Goal: Feedback & Contribution: Submit feedback/report problem

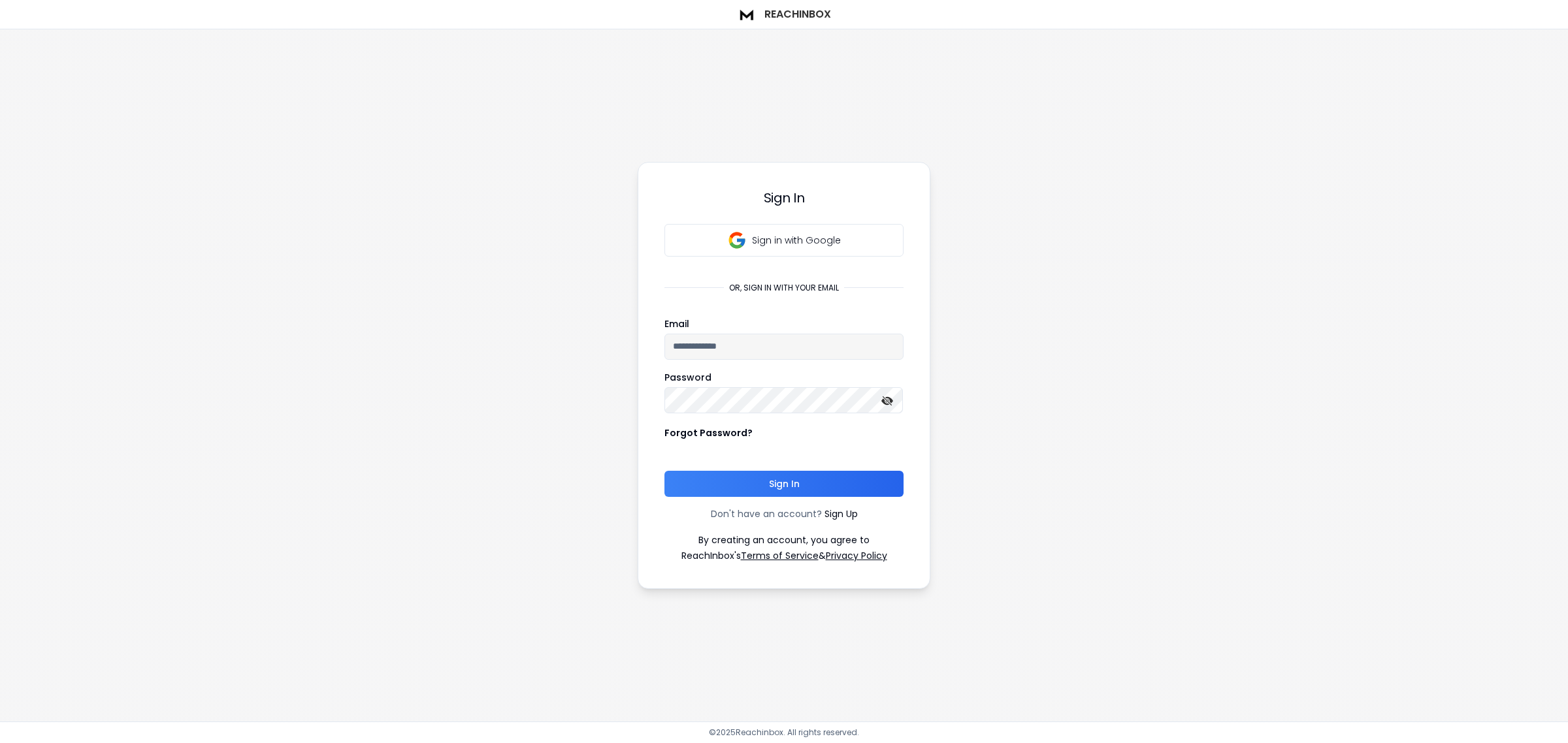
click at [733, 347] on input "email" at bounding box center [784, 347] width 239 height 26
click at [736, 344] on input "email" at bounding box center [784, 347] width 239 height 26
click at [820, 87] on button "Later" at bounding box center [826, 84] width 59 height 33
click at [756, 347] on input "email" at bounding box center [784, 347] width 239 height 26
type input "**********"
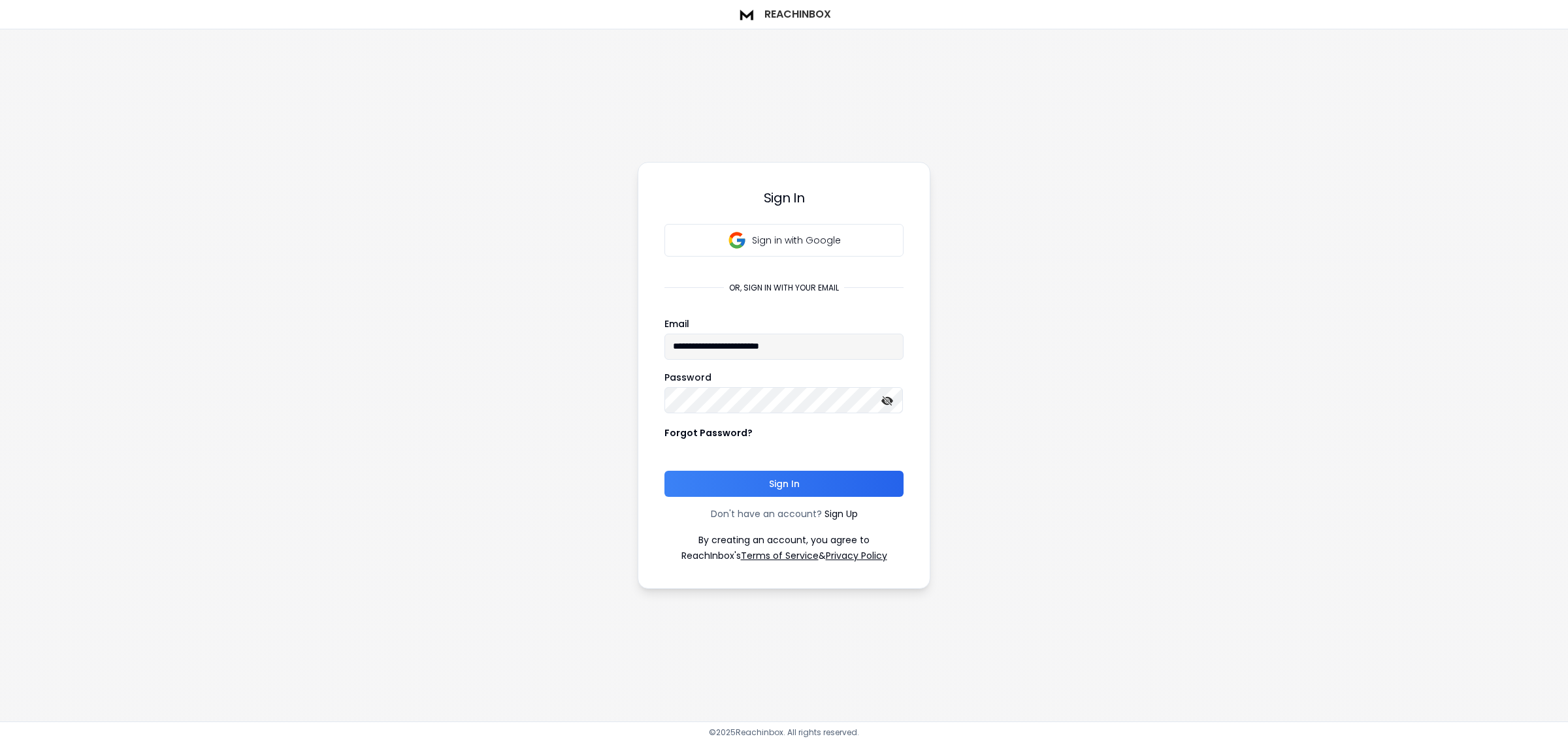
click at [785, 490] on button "Sign In" at bounding box center [784, 484] width 239 height 26
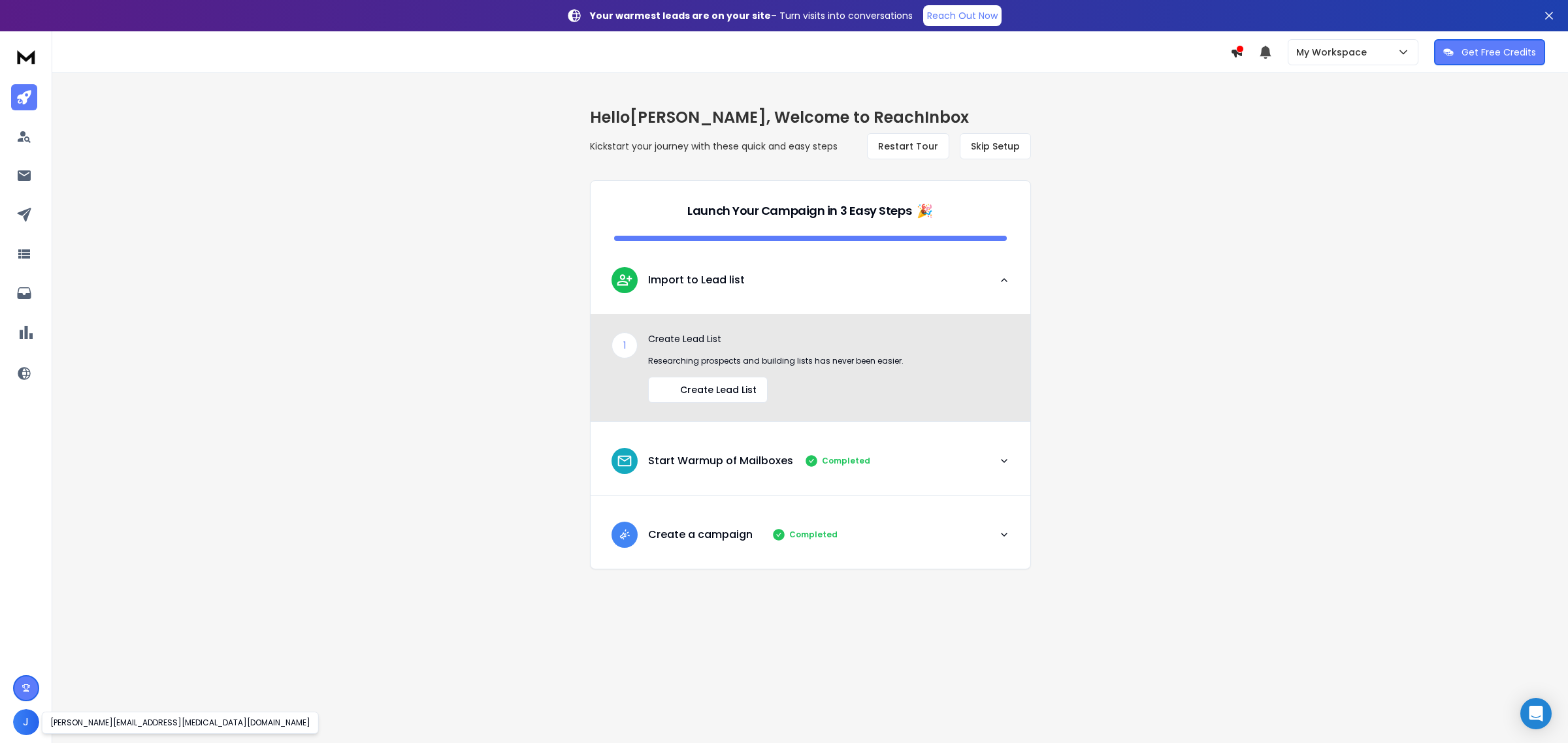
click at [26, 720] on span "J" at bounding box center [26, 722] width 26 height 26
click at [76, 699] on p "Settings" at bounding box center [81, 701] width 38 height 13
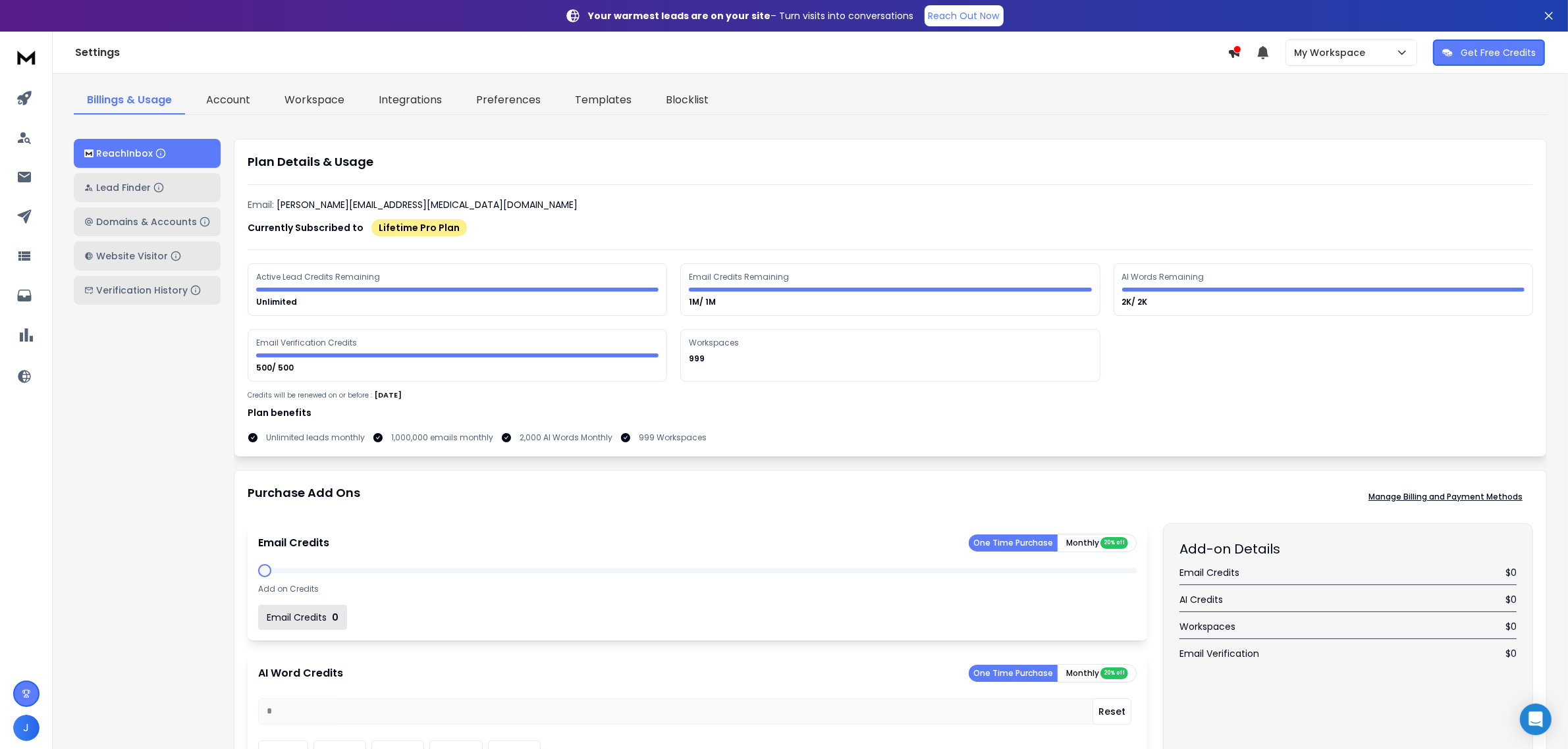
click at [225, 95] on link "Account" at bounding box center [228, 101] width 71 height 28
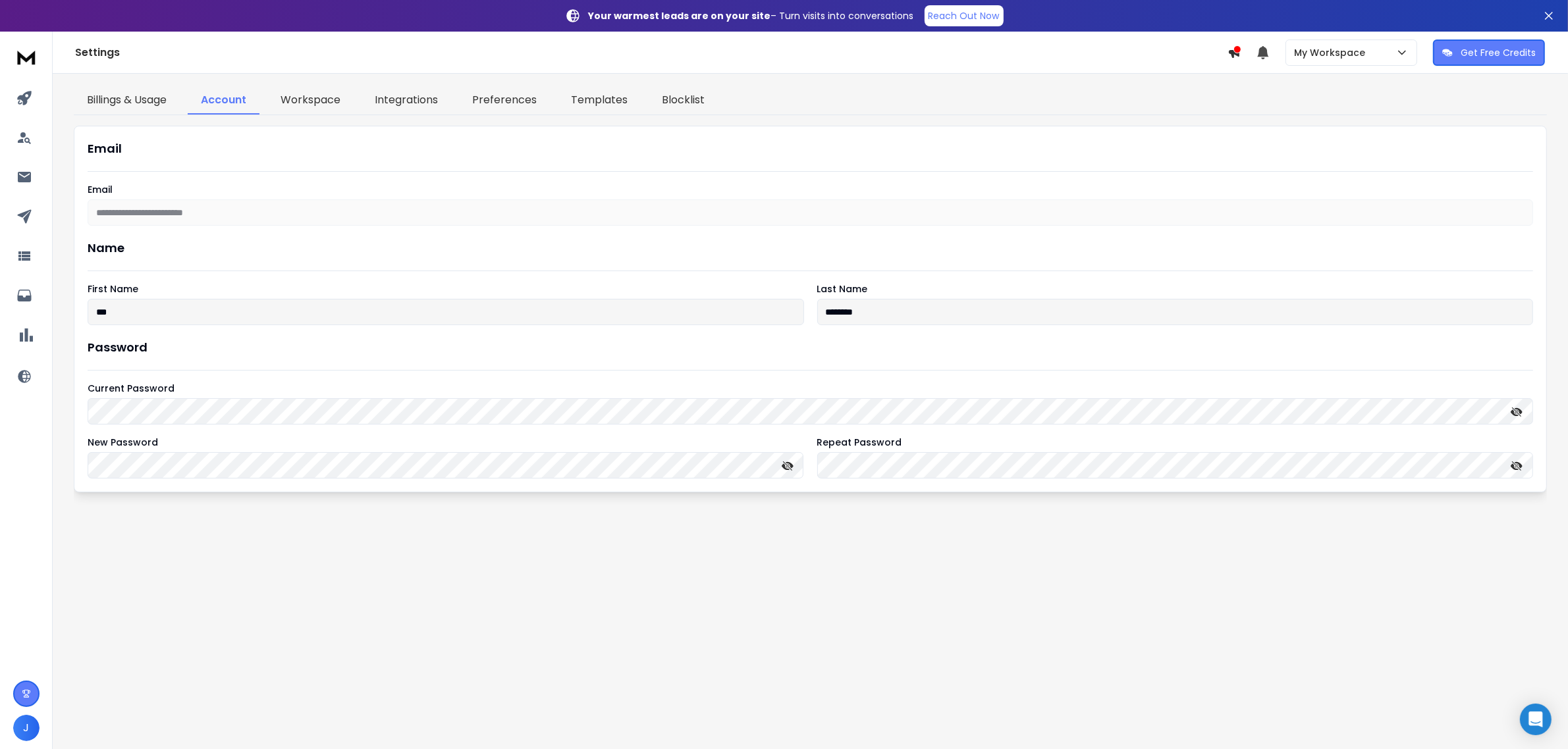
click at [165, 97] on link "Billings & Usage" at bounding box center [126, 101] width 106 height 28
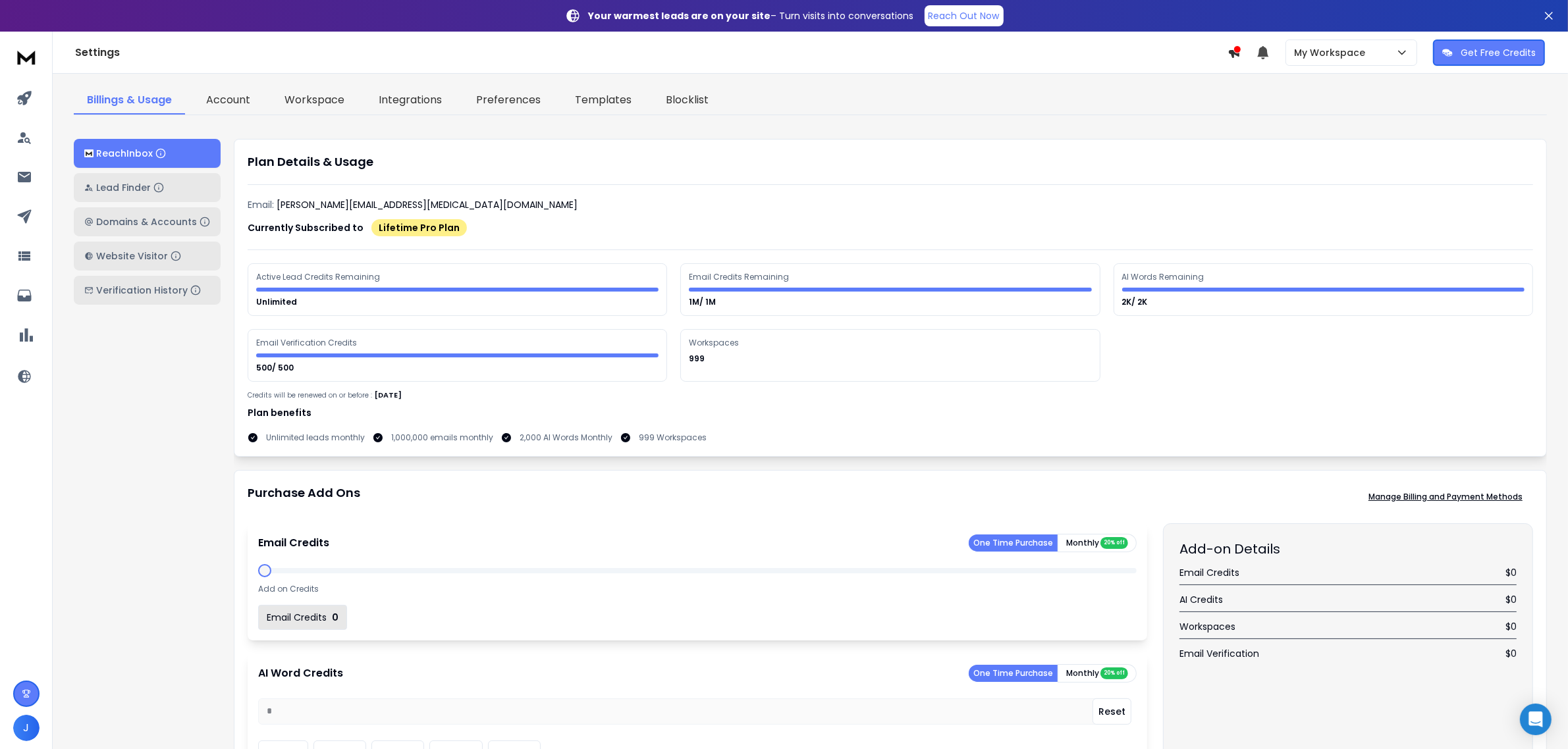
click at [212, 99] on link "Account" at bounding box center [228, 101] width 71 height 28
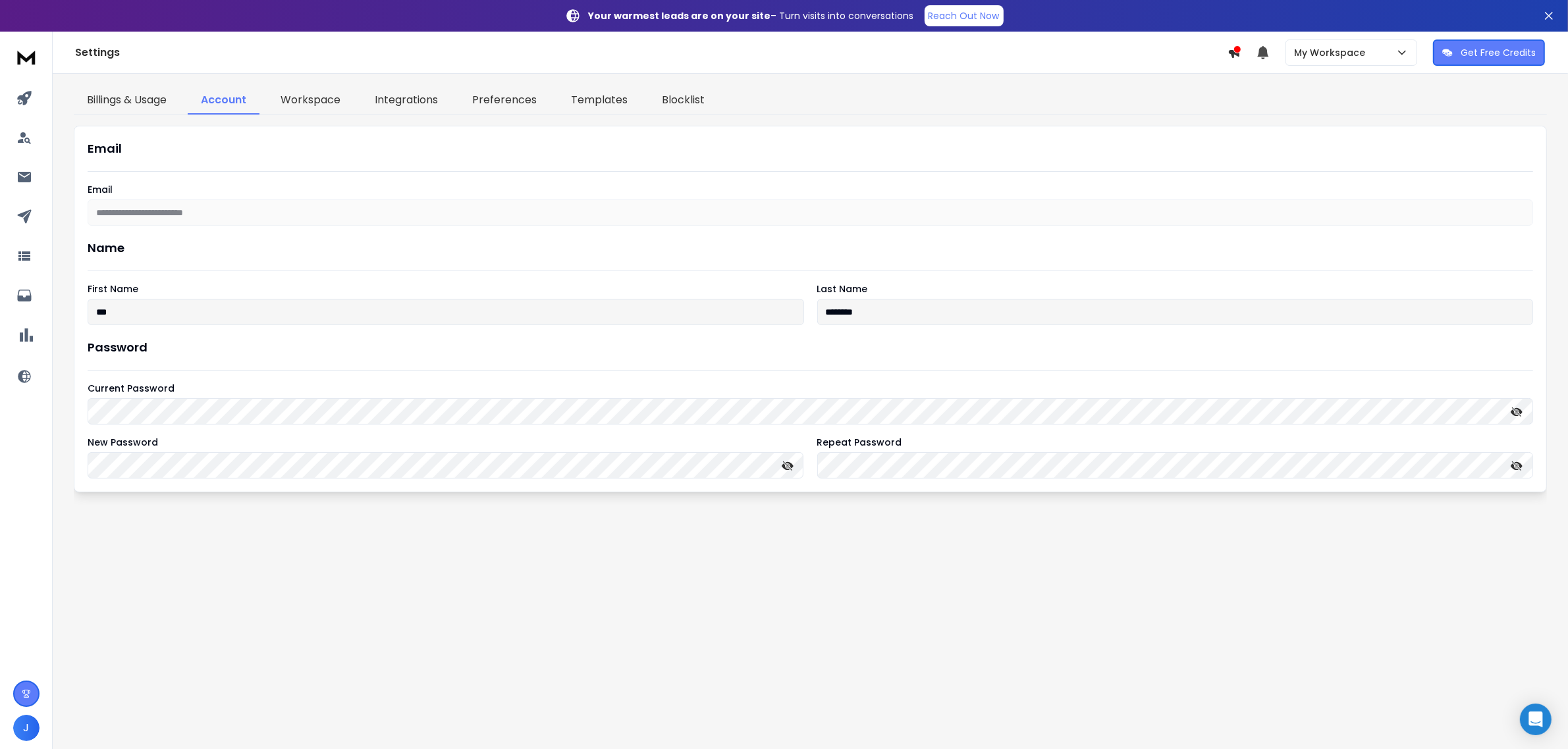
click at [311, 97] on link "Workspace" at bounding box center [310, 101] width 86 height 28
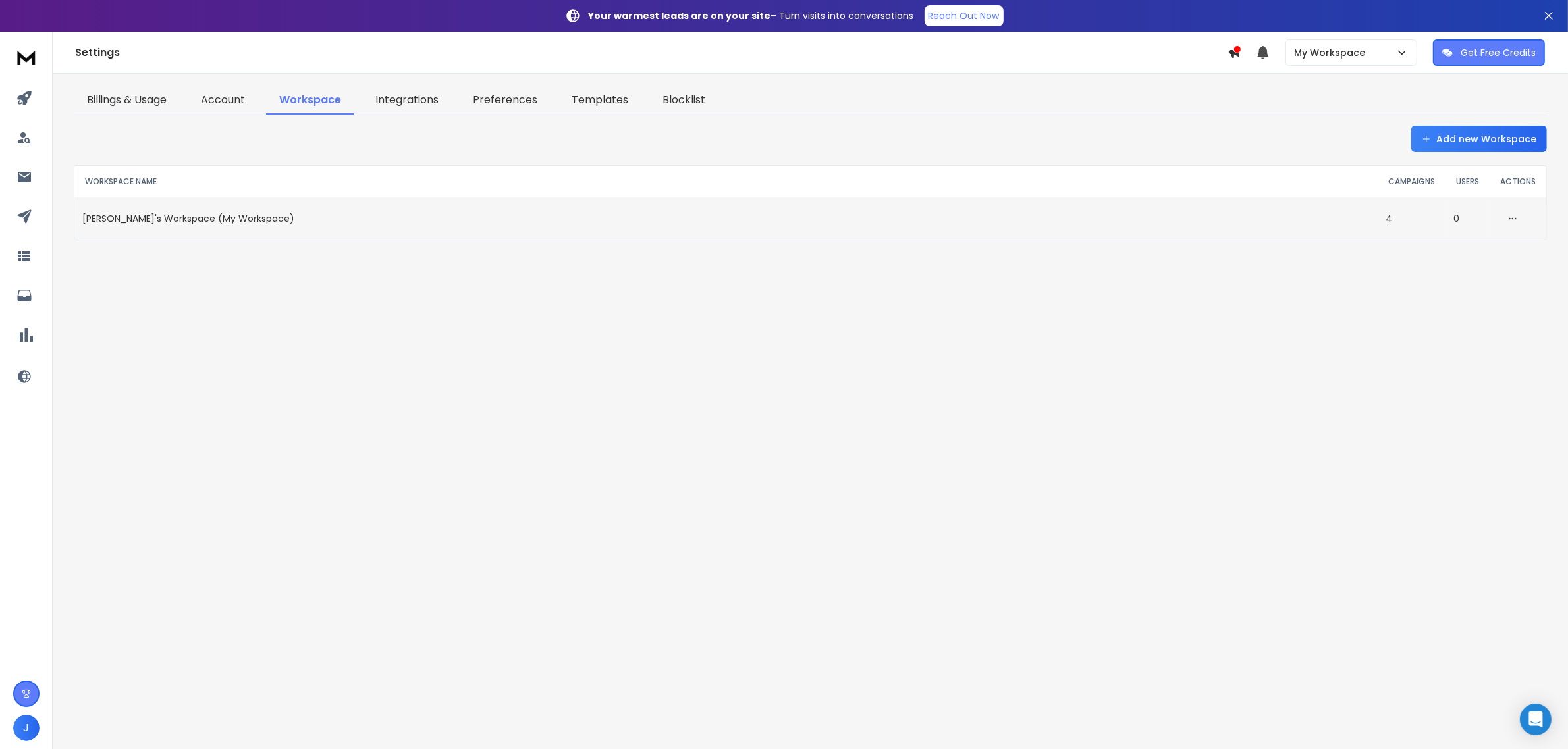
click at [403, 99] on link "Integrations" at bounding box center [407, 101] width 90 height 28
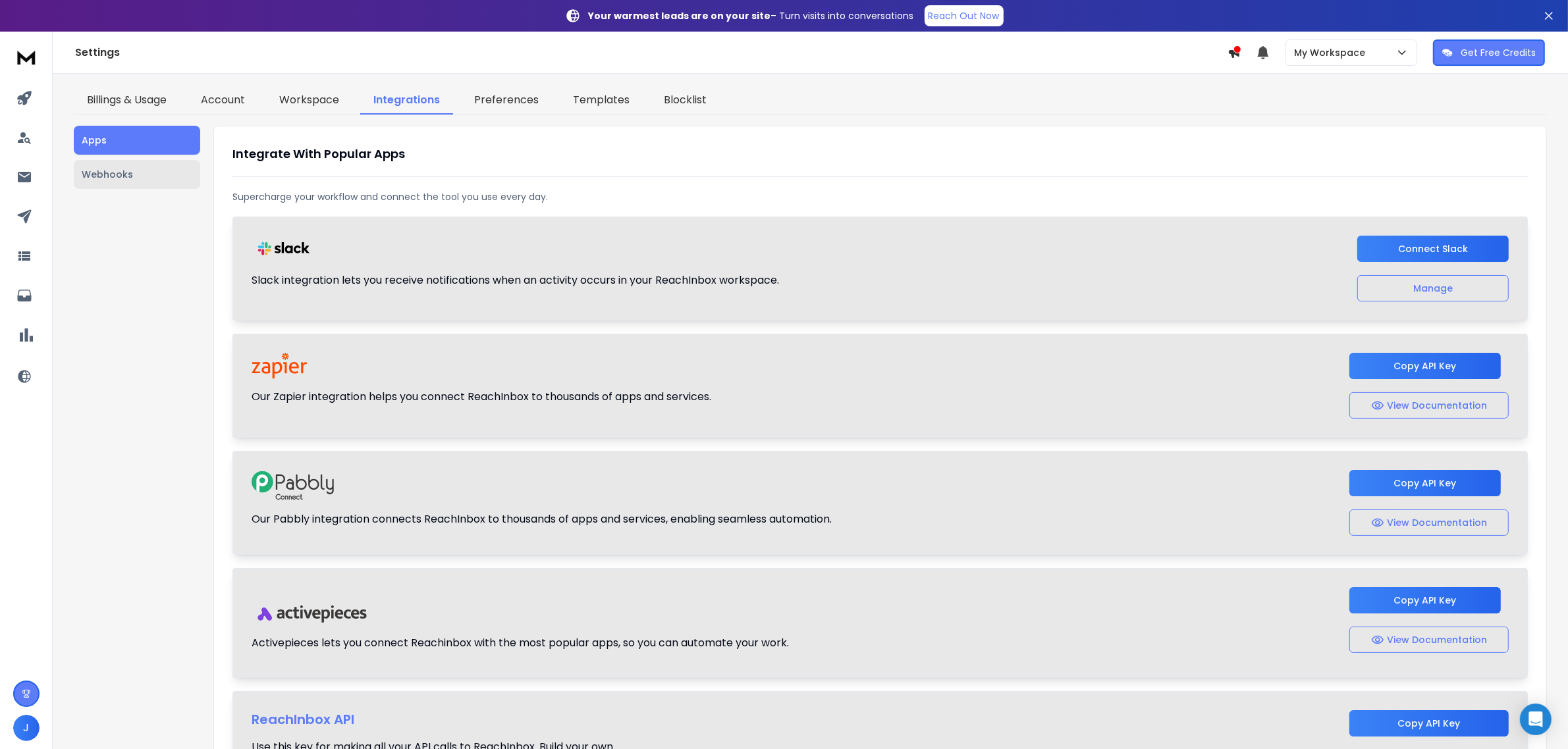
click at [506, 96] on link "Preferences" at bounding box center [506, 101] width 91 height 28
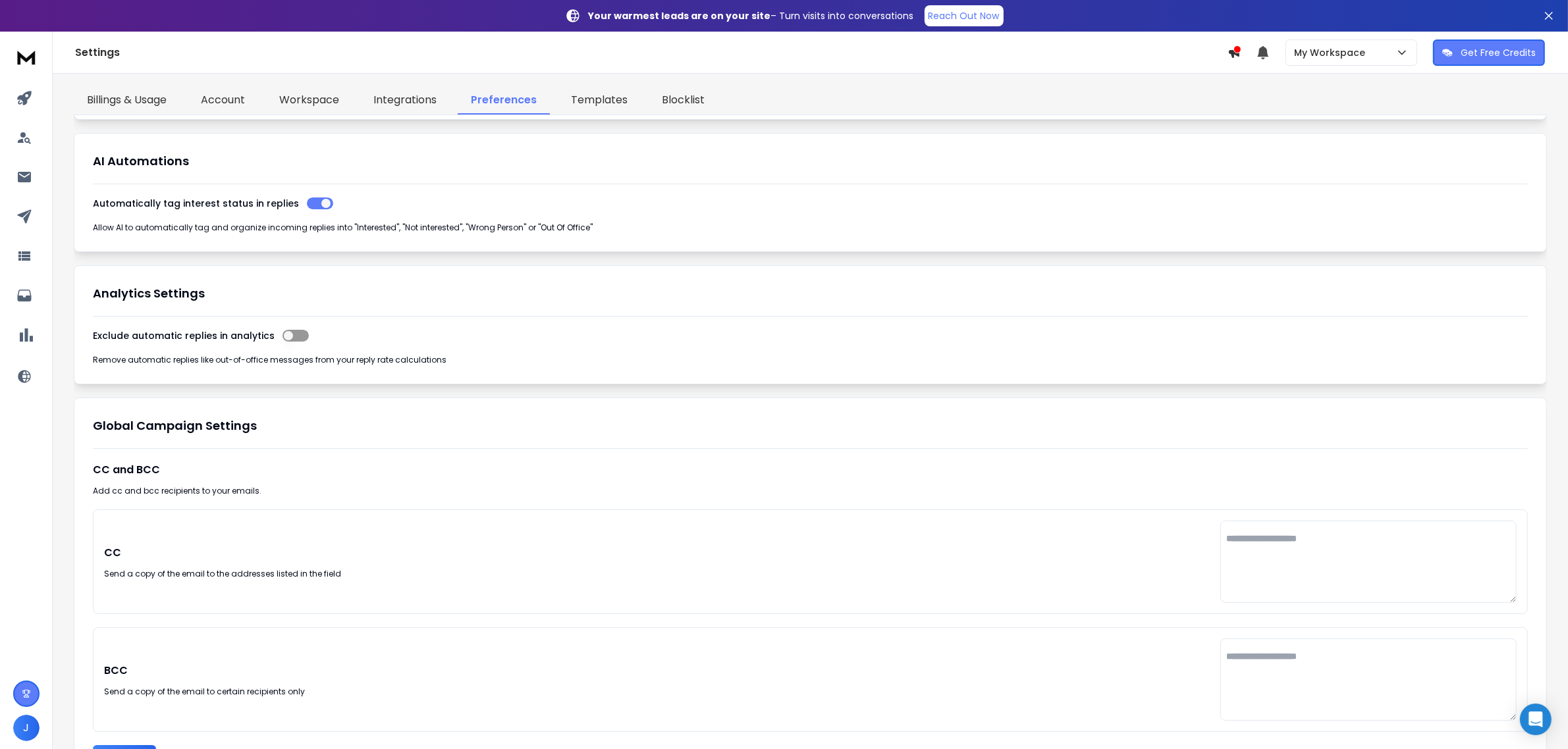
click at [601, 102] on link "Templates" at bounding box center [599, 101] width 83 height 28
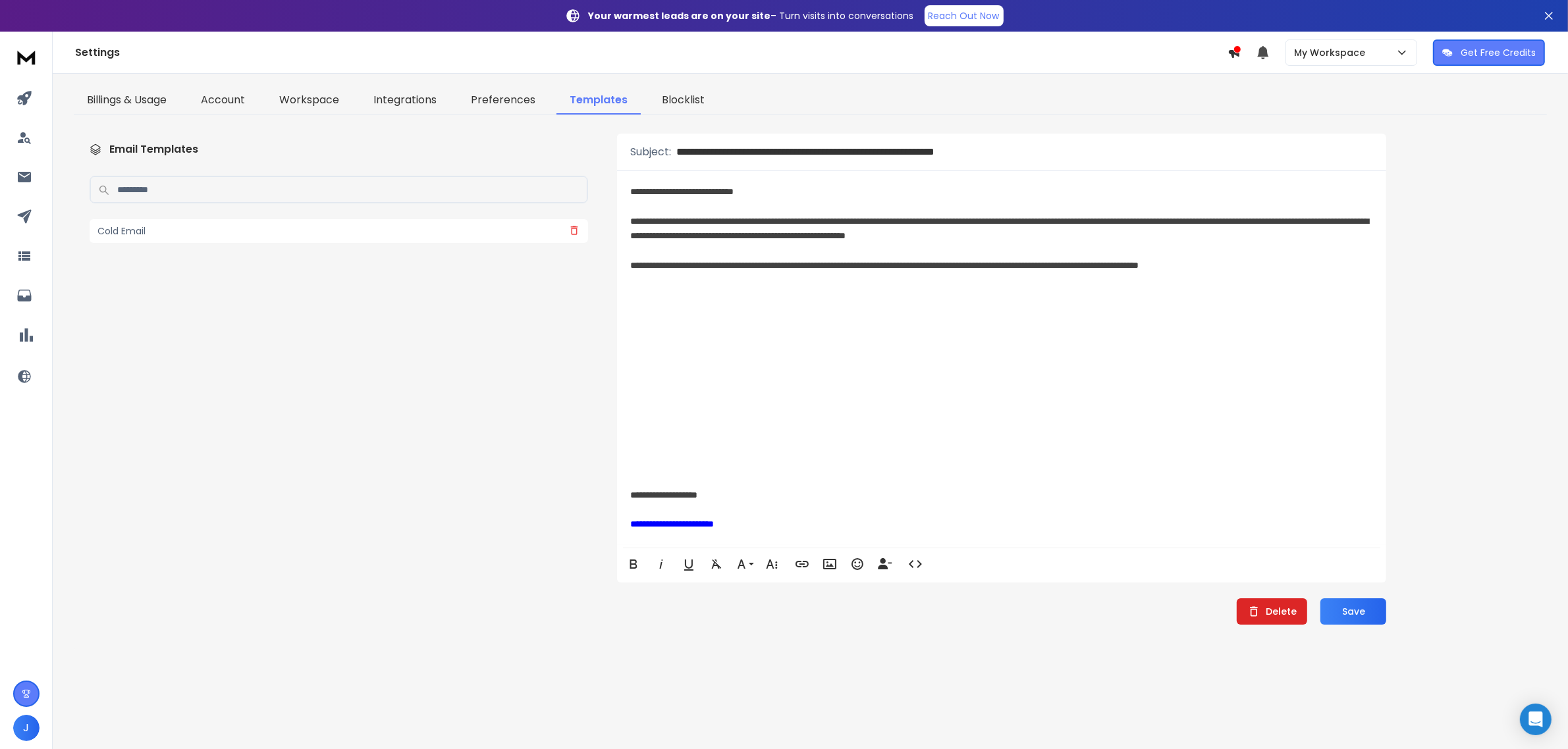
click at [679, 96] on link "Blocklist" at bounding box center [683, 101] width 69 height 28
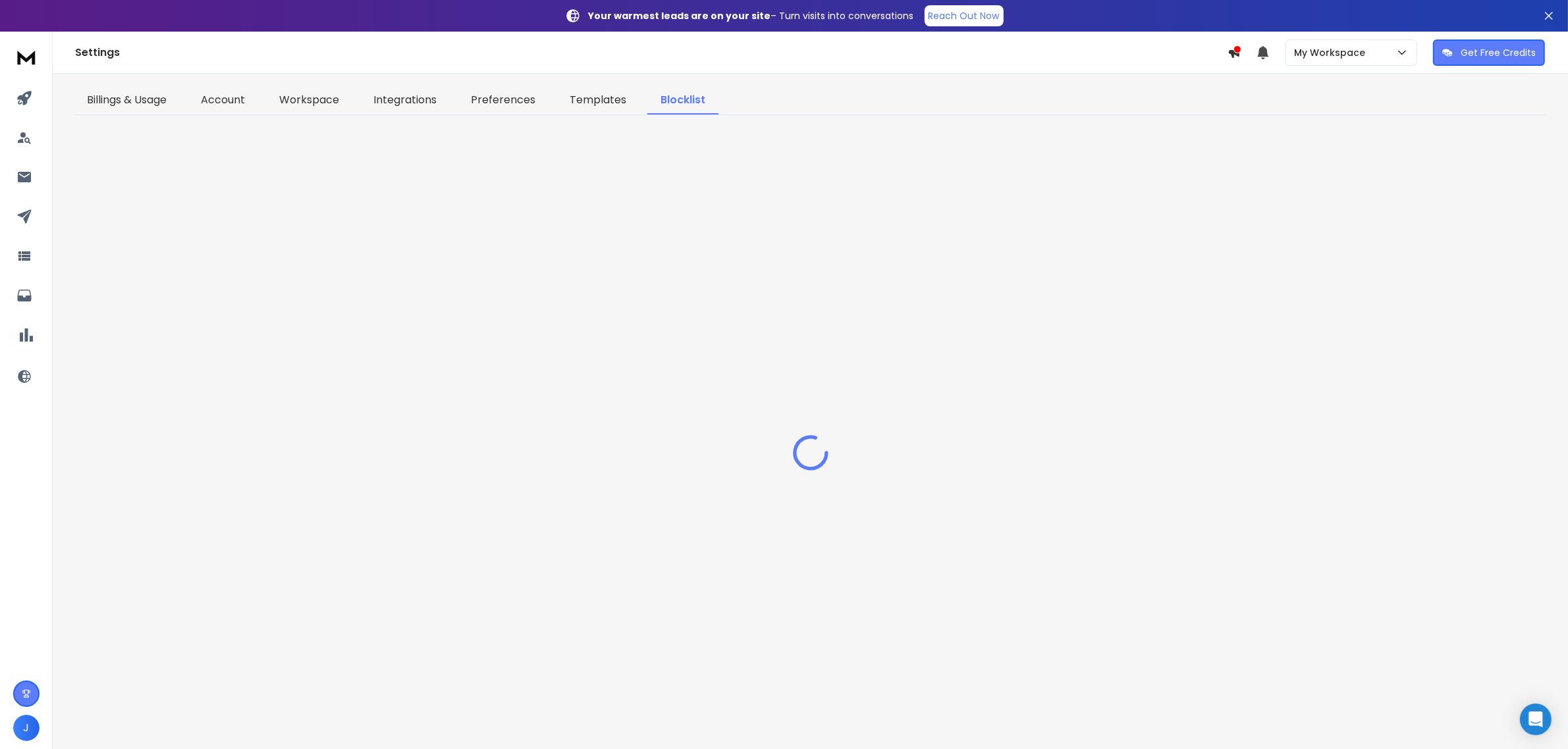
click at [107, 99] on link "Billings & Usage" at bounding box center [126, 101] width 106 height 28
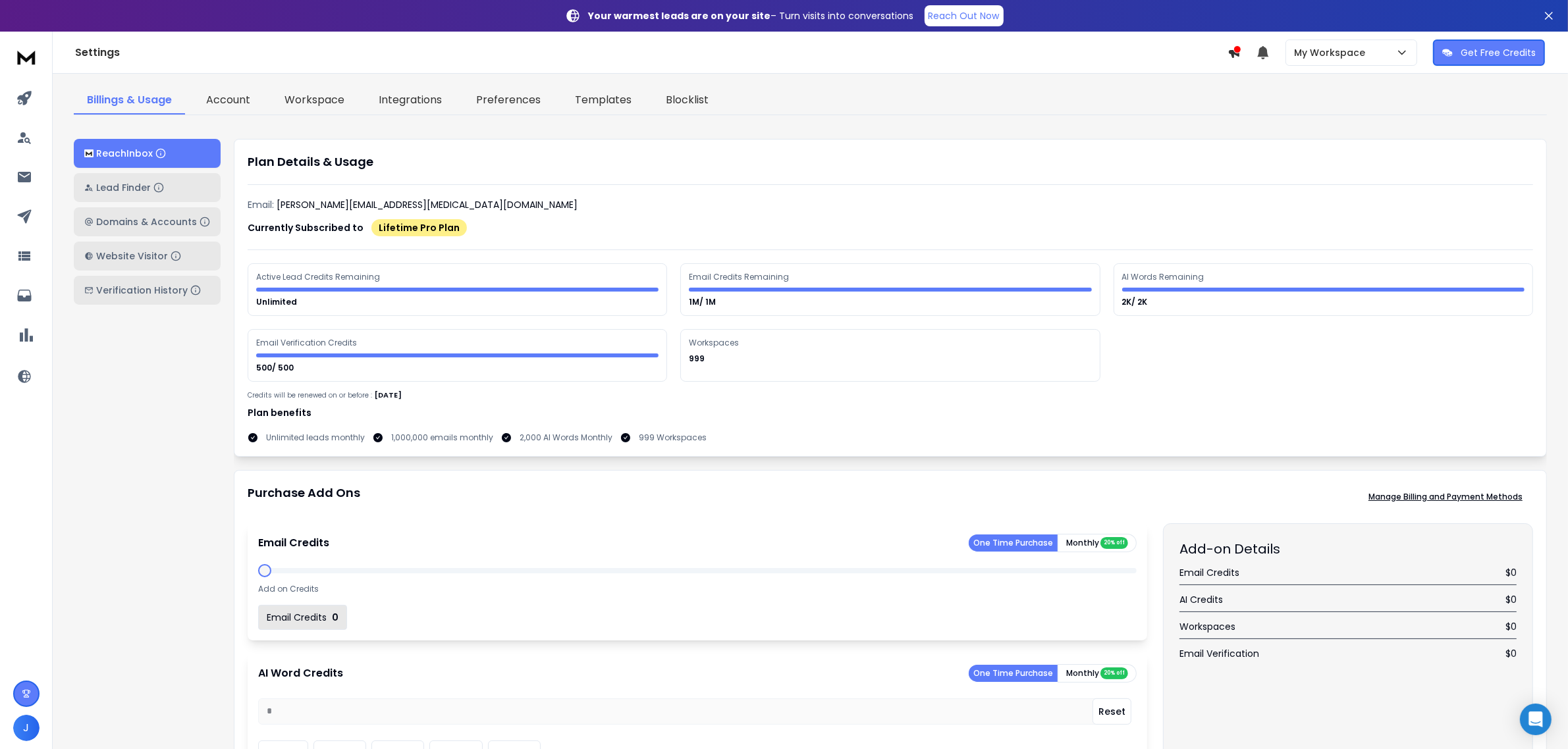
click at [1406, 494] on p "Manage Billing and Payment Methods" at bounding box center [1445, 497] width 154 height 10
click at [130, 186] on button "Lead Finder" at bounding box center [147, 187] width 147 height 29
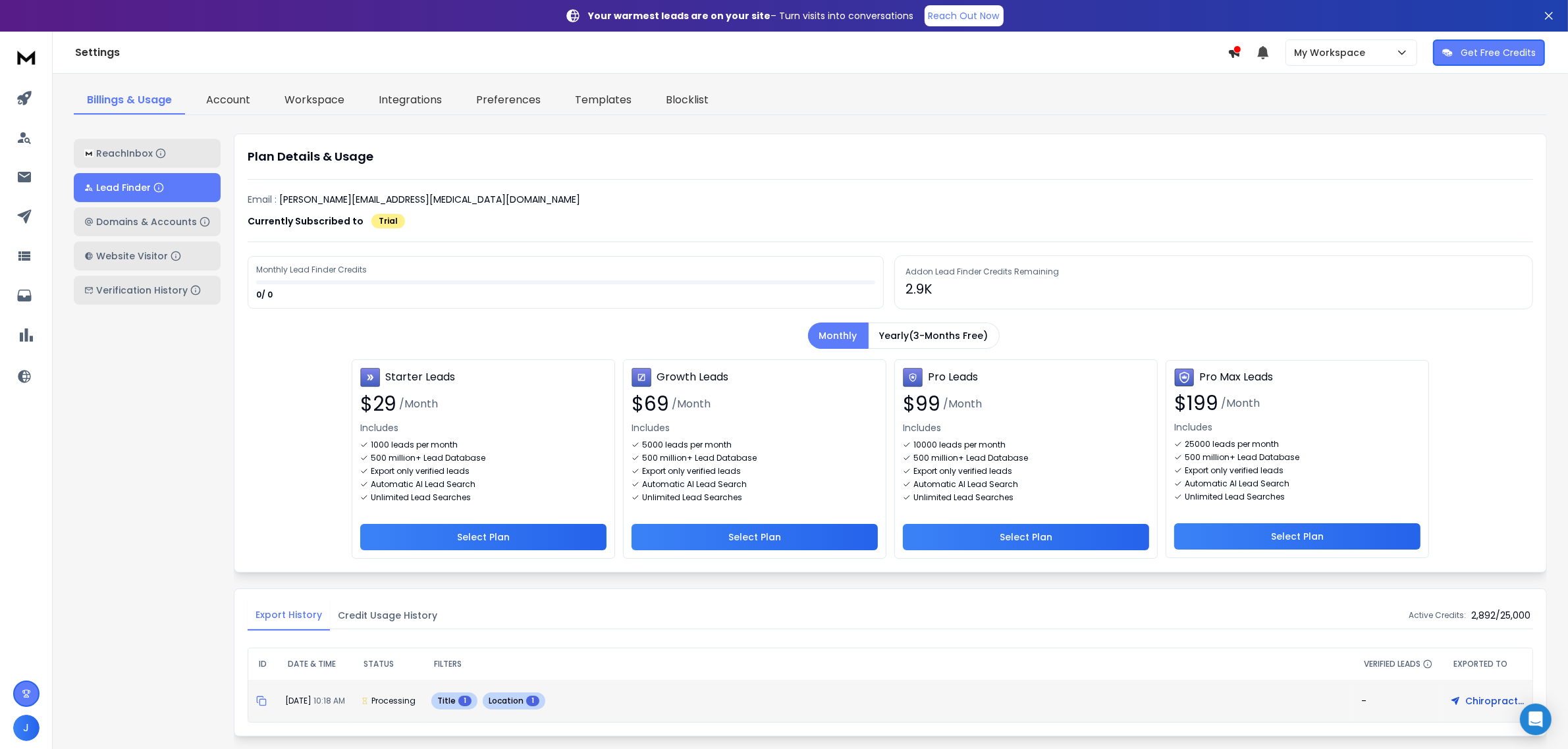
click at [126, 218] on button "Domains & Accounts" at bounding box center [147, 221] width 147 height 29
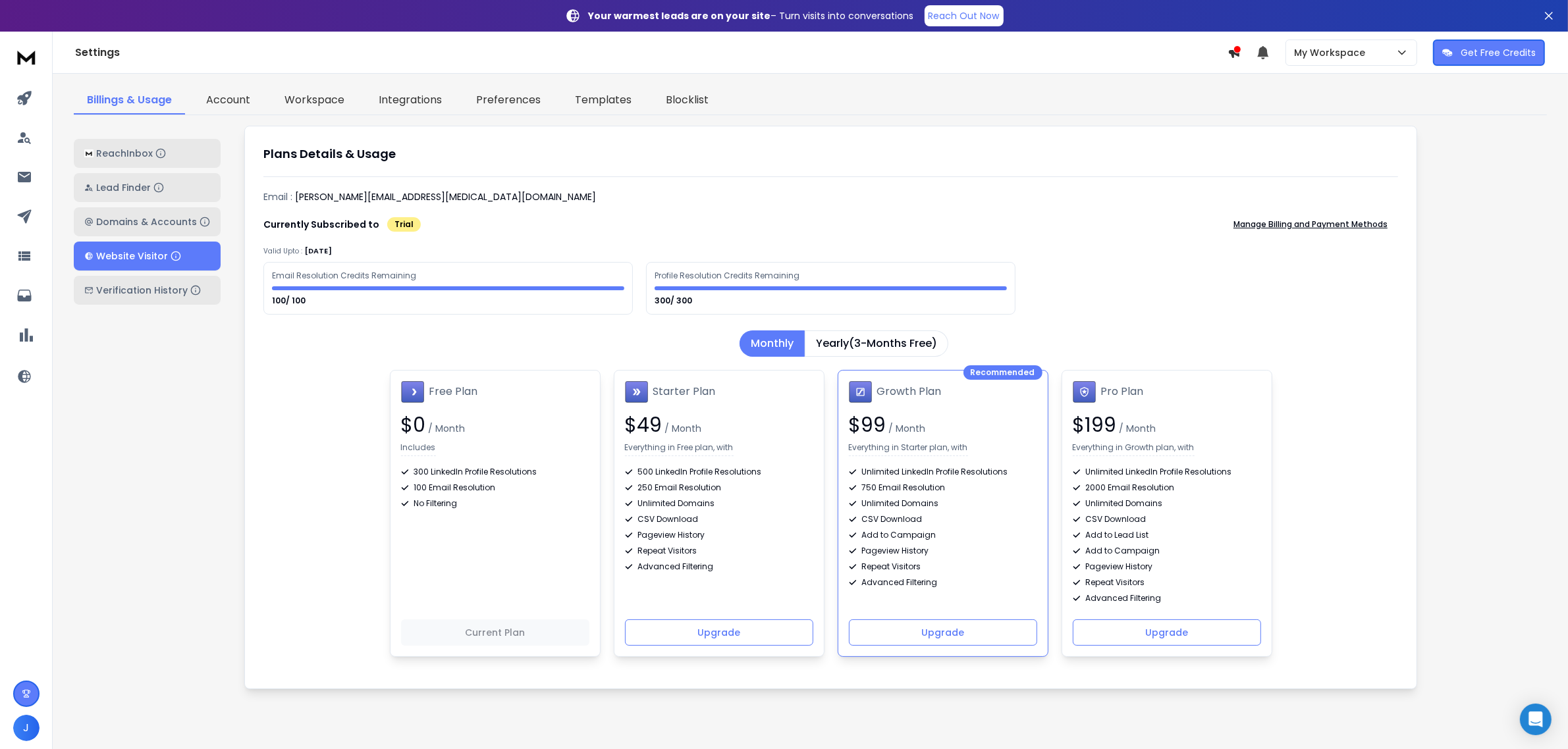
click at [126, 250] on button "Website Visitor" at bounding box center [147, 255] width 147 height 29
click at [124, 290] on button "Verification History" at bounding box center [147, 290] width 147 height 29
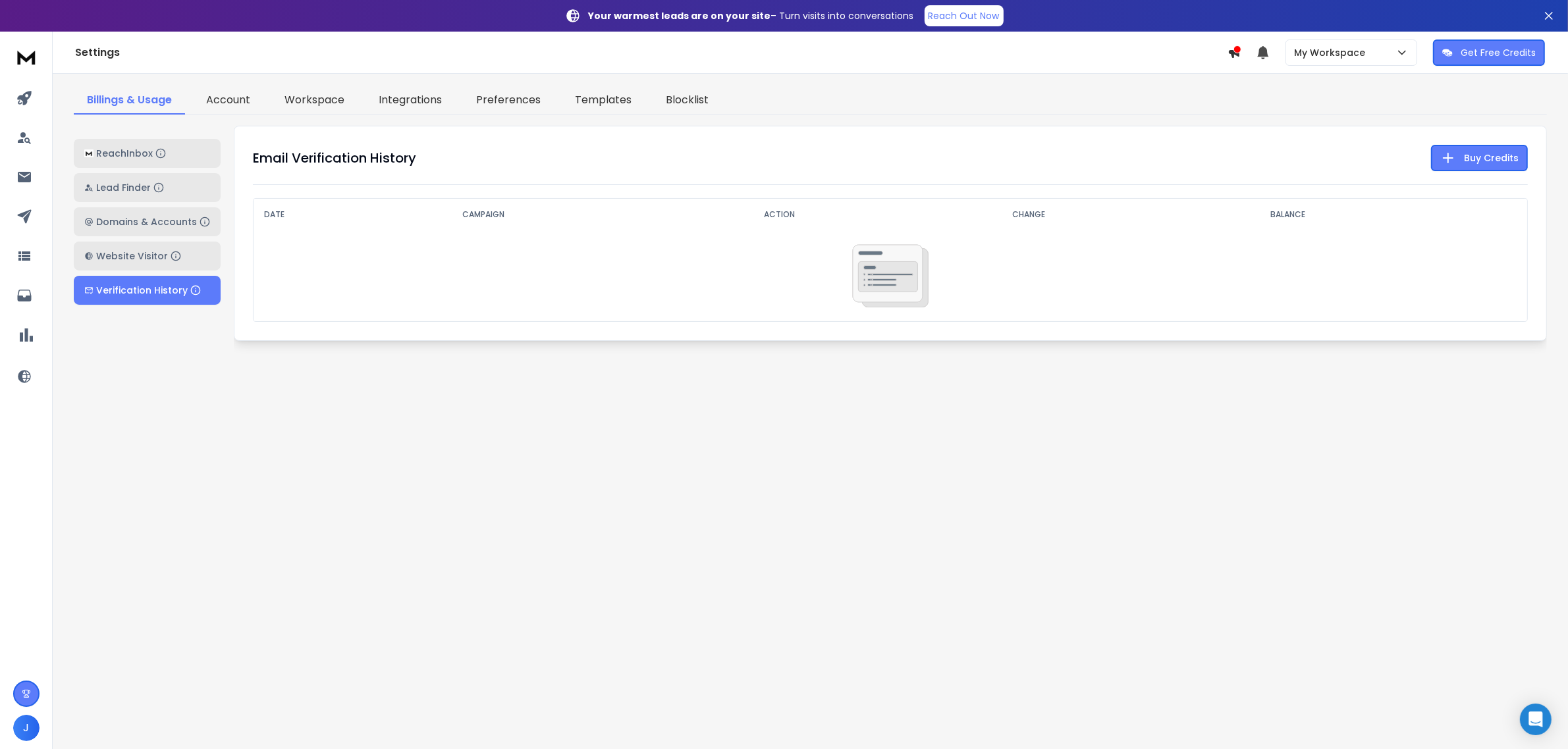
click at [119, 250] on button "Website Visitor" at bounding box center [147, 255] width 147 height 29
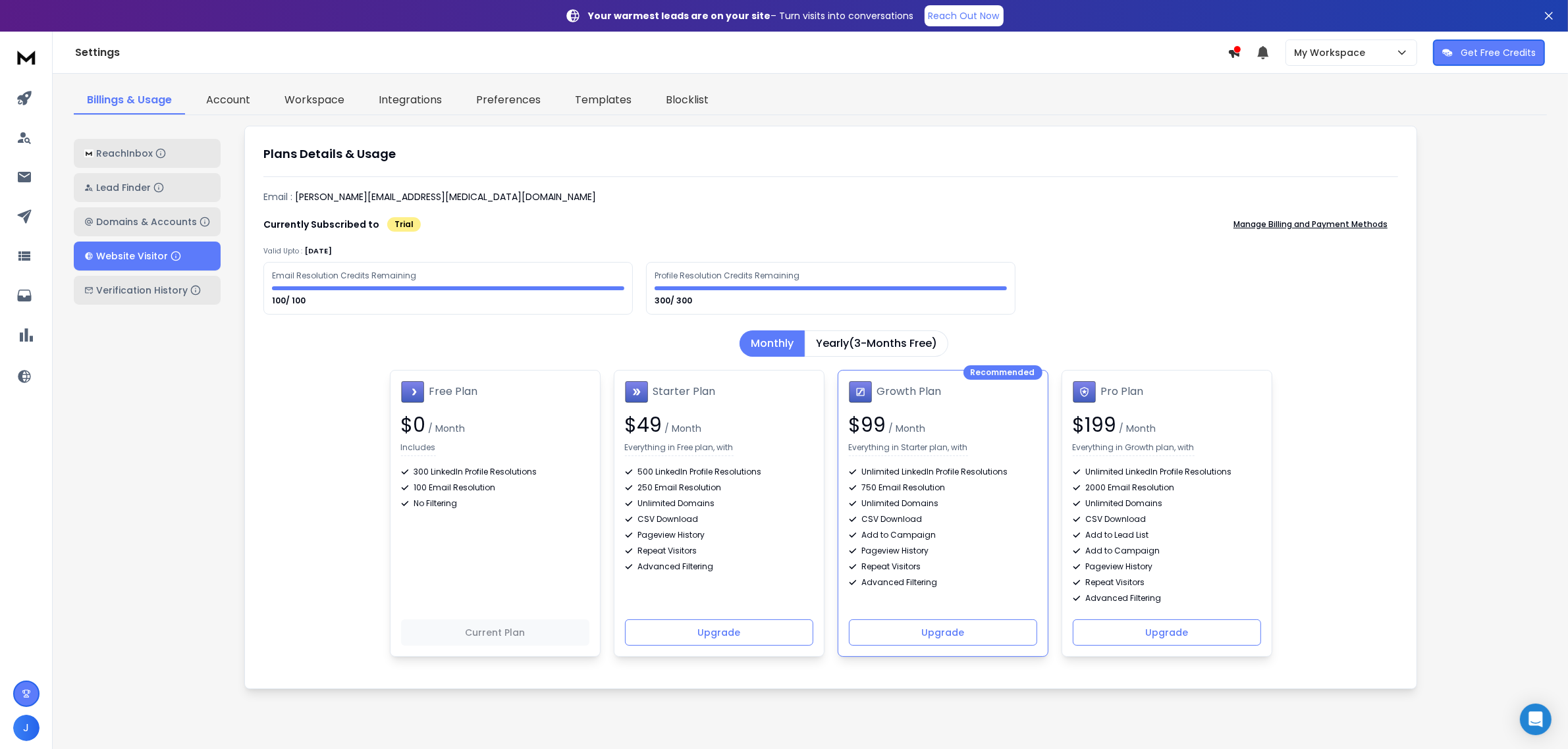
click at [128, 278] on button "Verification History" at bounding box center [147, 290] width 147 height 29
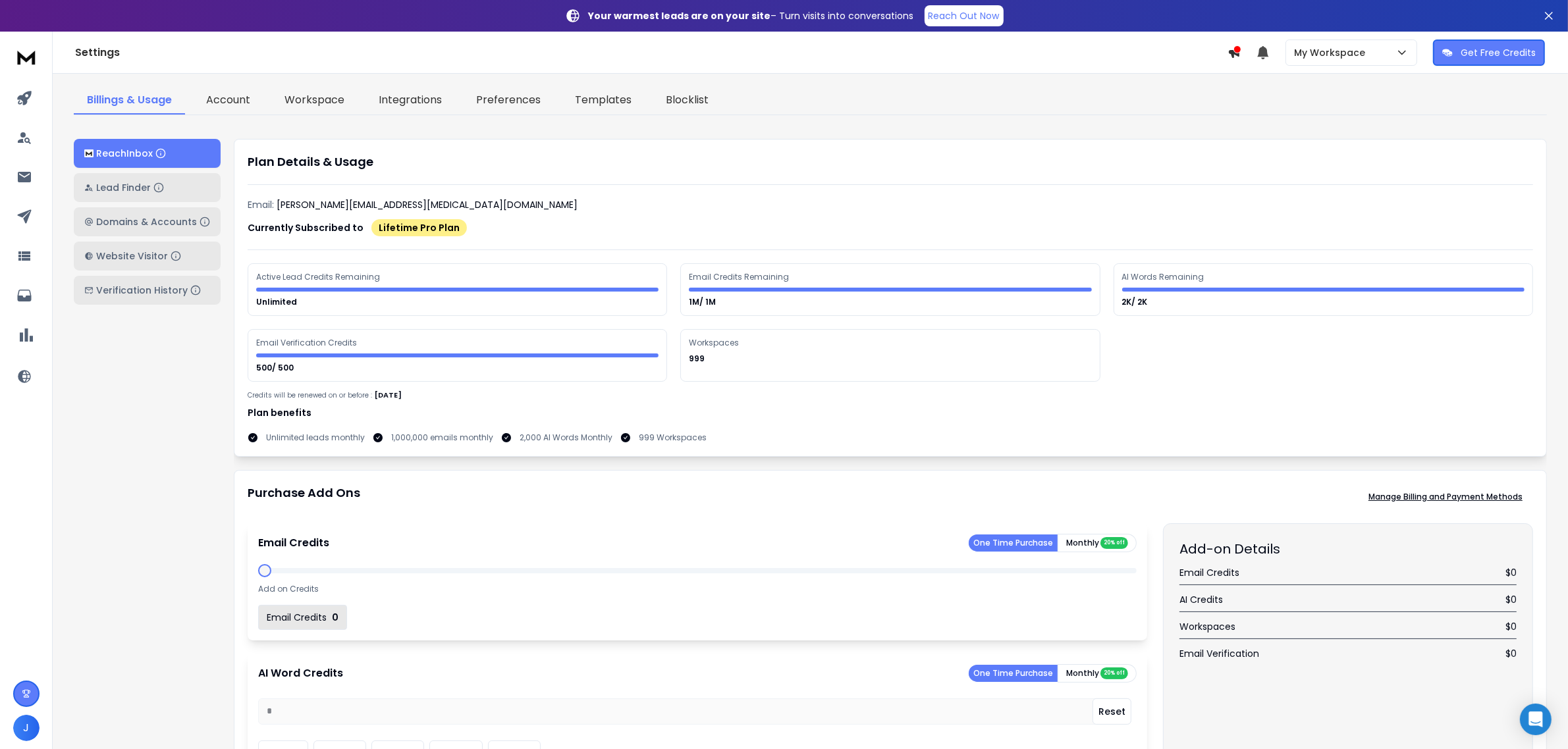
click at [128, 146] on button "ReachInbox" at bounding box center [147, 153] width 147 height 29
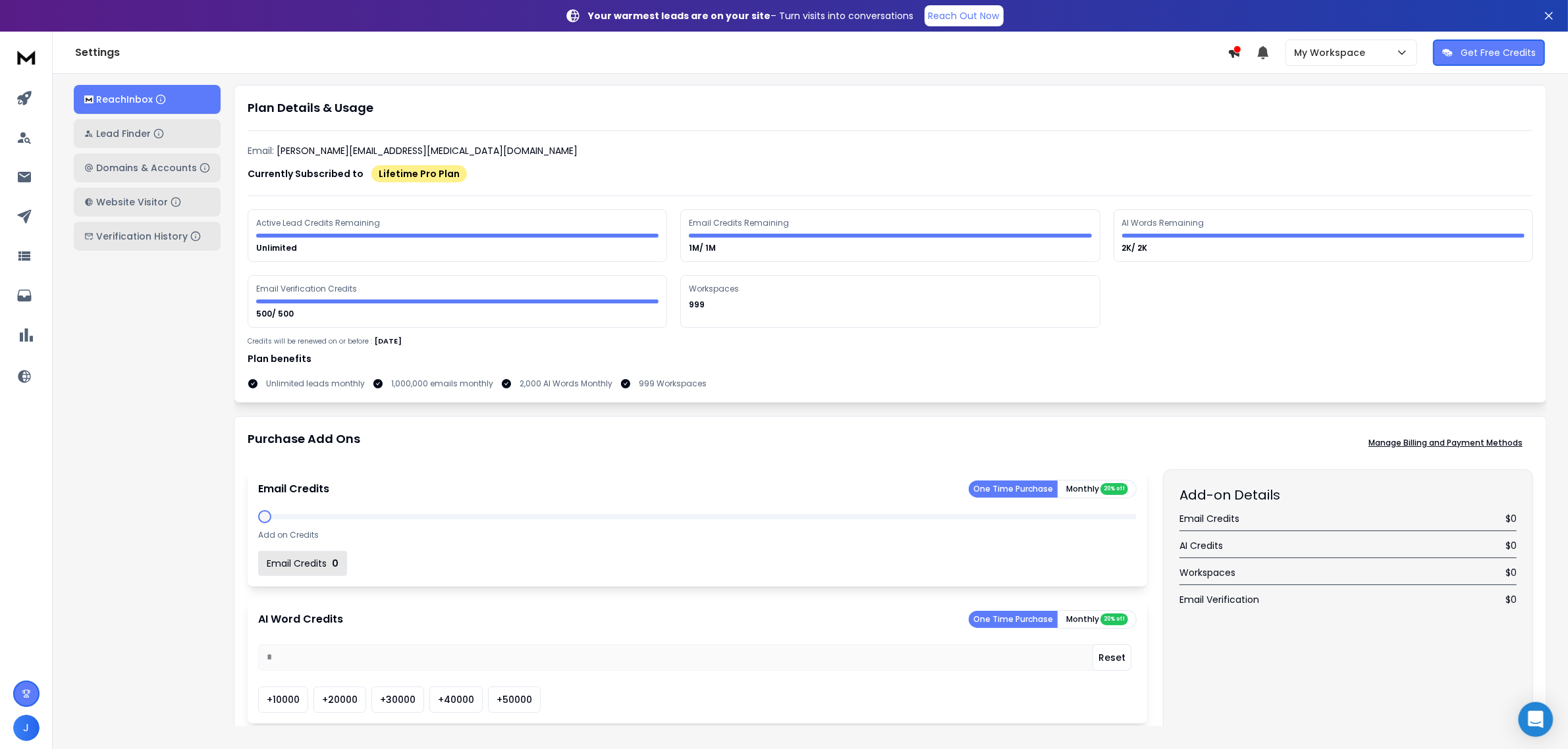
click at [1543, 708] on div "Open Intercom Messenger" at bounding box center [1536, 720] width 35 height 35
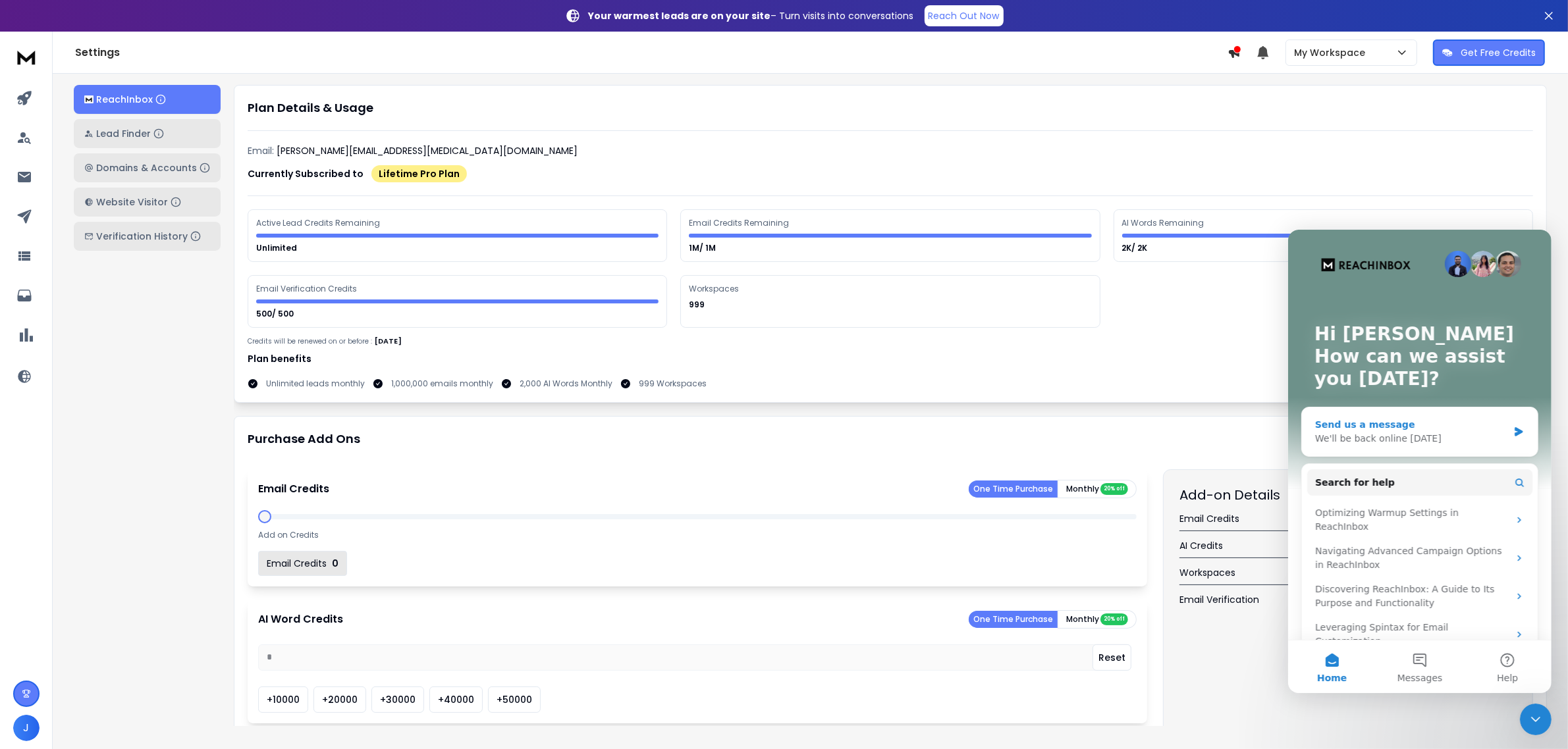
click at [1384, 428] on div "Send us a message" at bounding box center [1411, 424] width 193 height 14
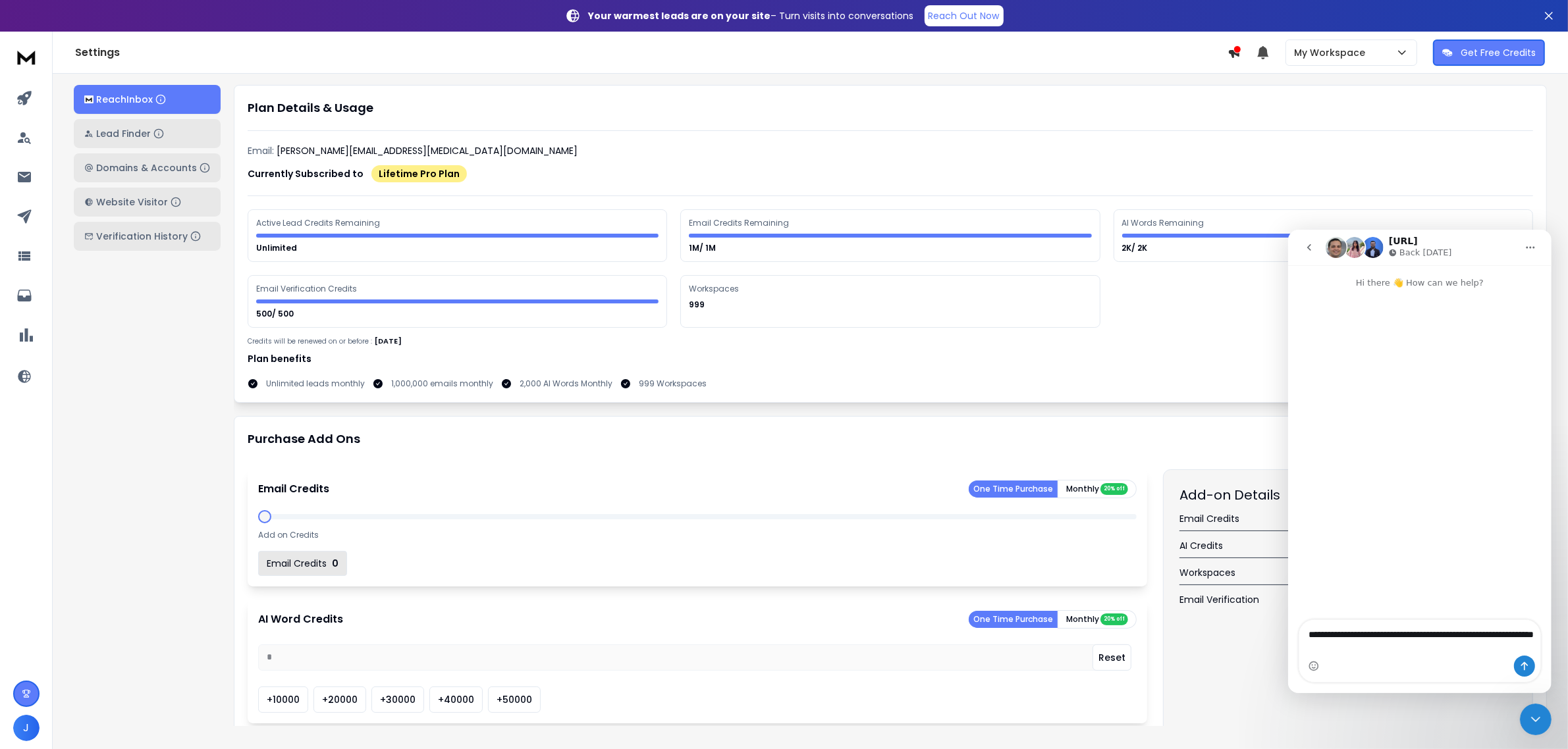
type textarea "**********"
click at [1522, 668] on icon "Send a message…" at bounding box center [1524, 665] width 11 height 10
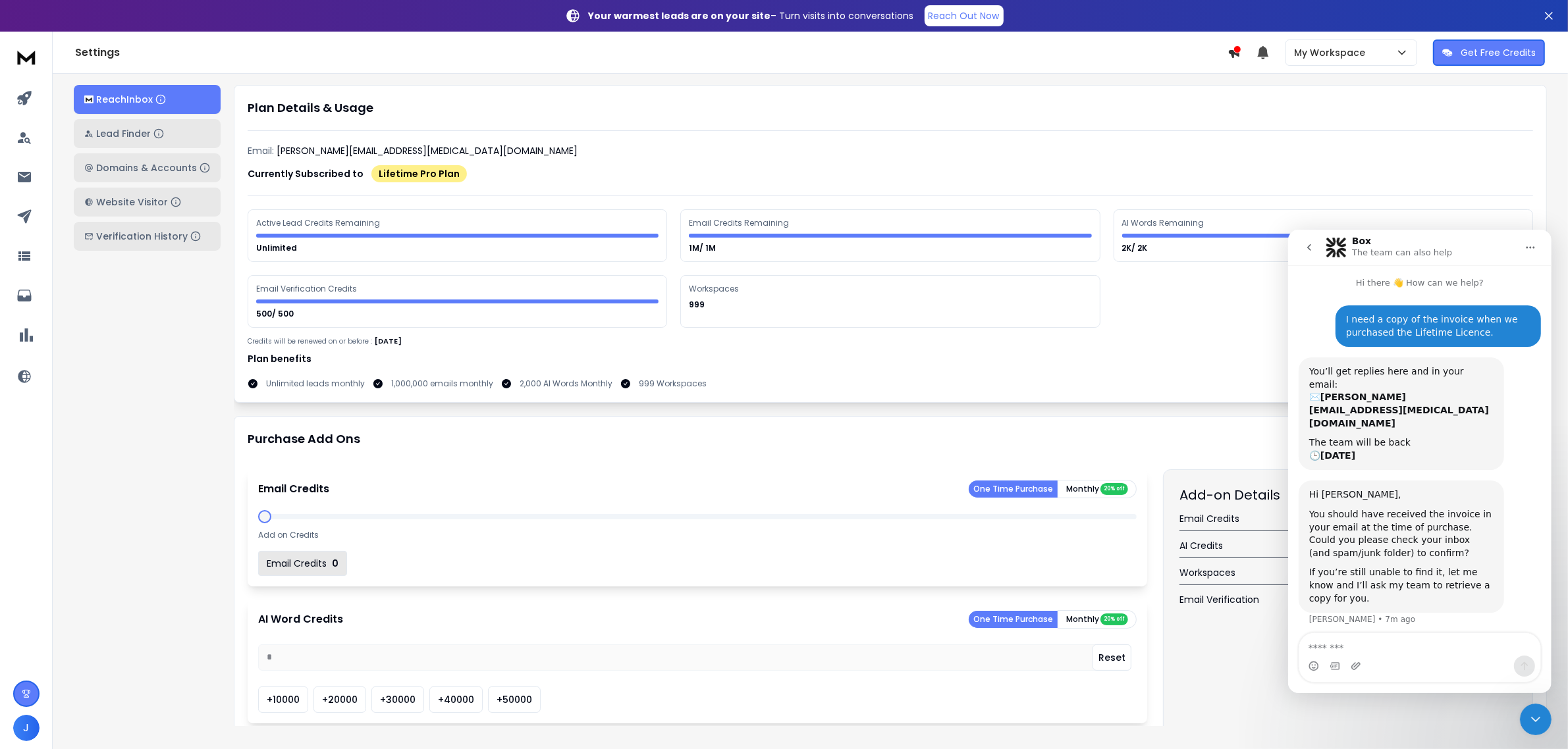
click at [1389, 659] on div "Intercom messenger" at bounding box center [1420, 666] width 241 height 21
click at [1392, 651] on textarea "Message…" at bounding box center [1420, 644] width 241 height 22
type textarea "**********"
